Goal: Navigation & Orientation: Find specific page/section

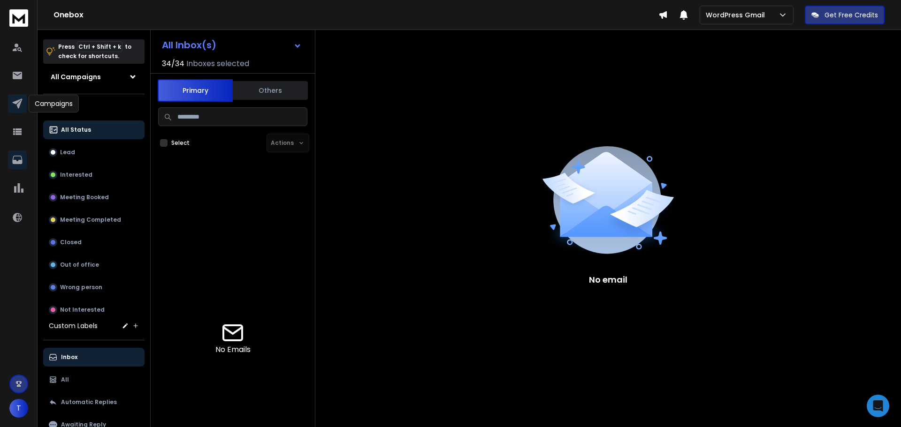
click at [17, 99] on icon at bounding box center [17, 103] width 11 height 11
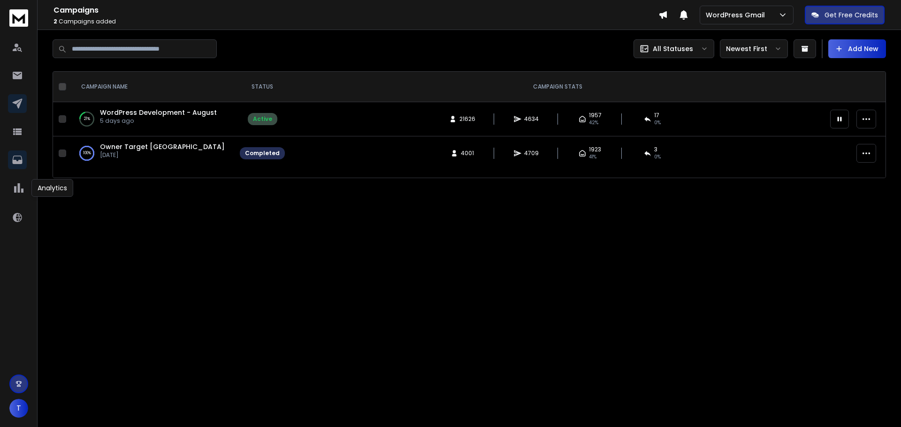
click at [8, 160] on link at bounding box center [17, 160] width 19 height 19
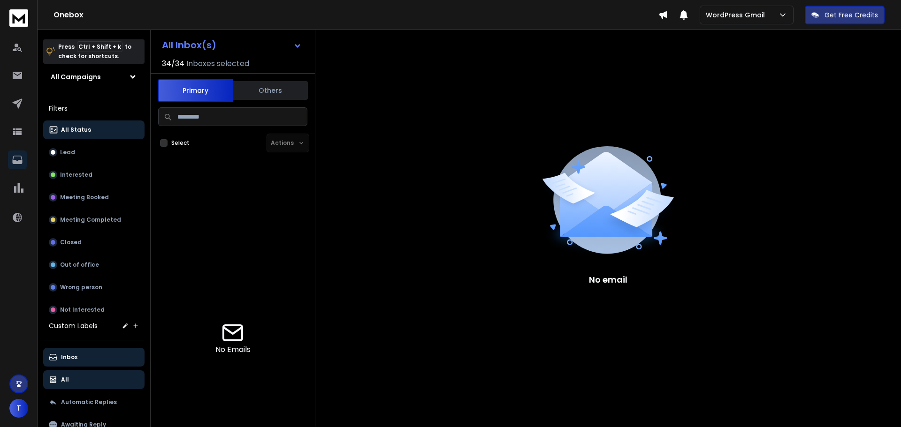
click at [70, 381] on button "All" at bounding box center [93, 380] width 101 height 19
